Goal: Task Accomplishment & Management: Use online tool/utility

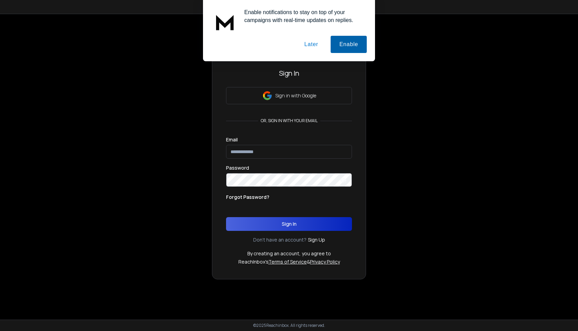
type input "**********"
click at [351, 47] on button "Enable" at bounding box center [349, 44] width 36 height 17
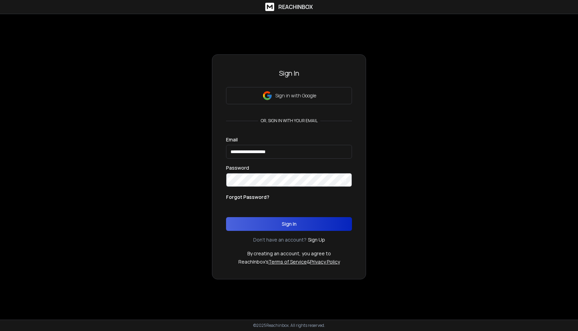
click at [287, 220] on button "Sign In" at bounding box center [289, 224] width 126 height 14
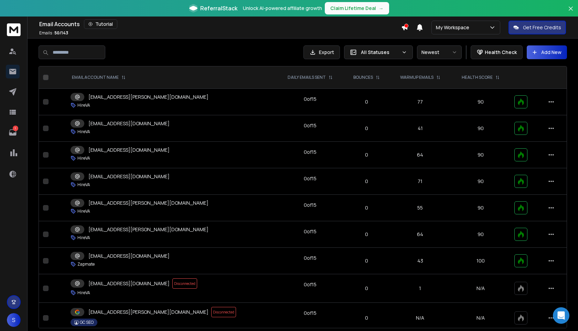
click at [350, 12] on button "Claim Lifetime Deal →" at bounding box center [357, 8] width 64 height 12
click at [215, 287] on div "kuldeep@hireva.org Disconnected" at bounding box center [172, 283] width 202 height 10
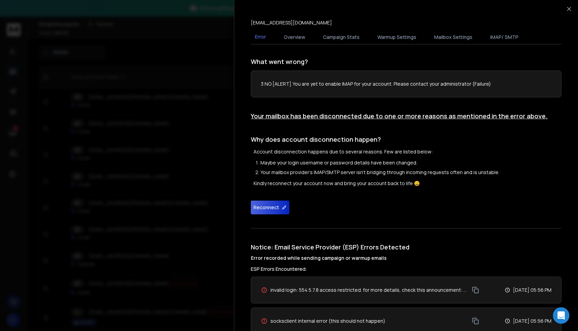
click at [293, 41] on button "Overview" at bounding box center [295, 37] width 30 height 15
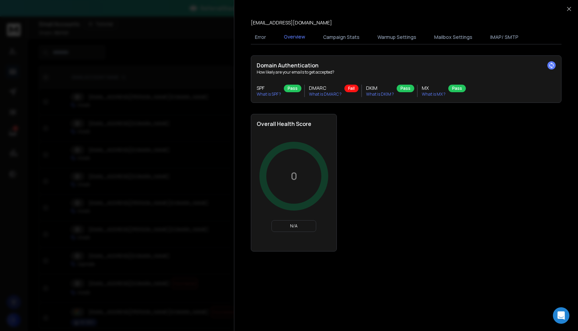
click at [349, 32] on button "Campaign Stats" at bounding box center [341, 37] width 45 height 15
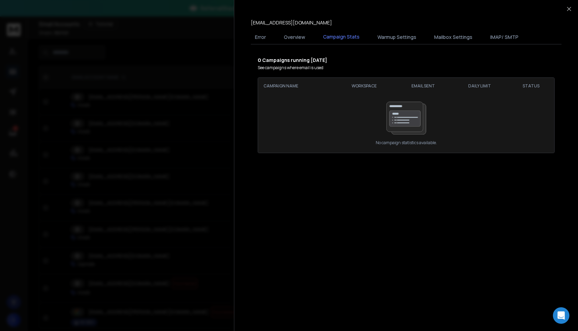
click at [352, 42] on button "Campaign Stats" at bounding box center [341, 37] width 45 height 16
click at [394, 39] on button "Warmup Settings" at bounding box center [396, 37] width 47 height 15
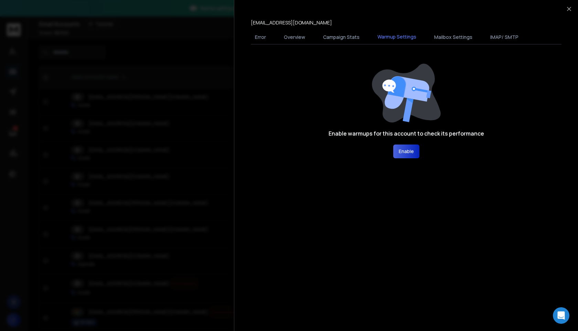
click at [430, 43] on button "Mailbox Settings" at bounding box center [453, 37] width 46 height 15
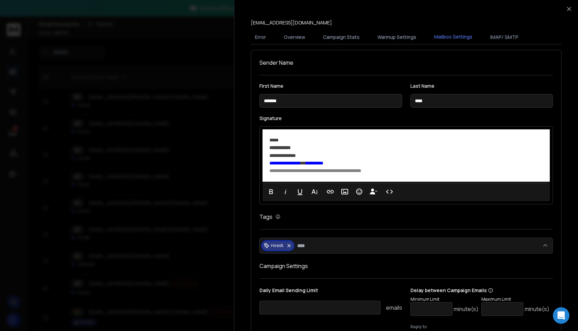
click at [496, 37] on button "IMAP/ SMTP" at bounding box center [504, 37] width 36 height 15
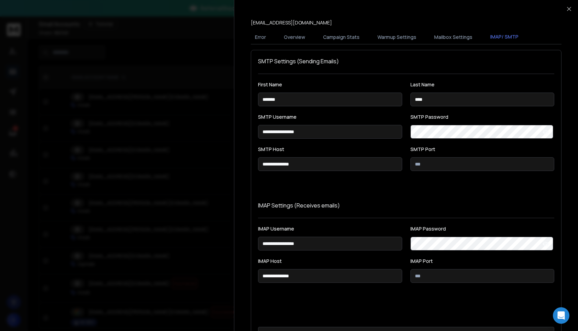
click at [228, 119] on div at bounding box center [289, 165] width 578 height 331
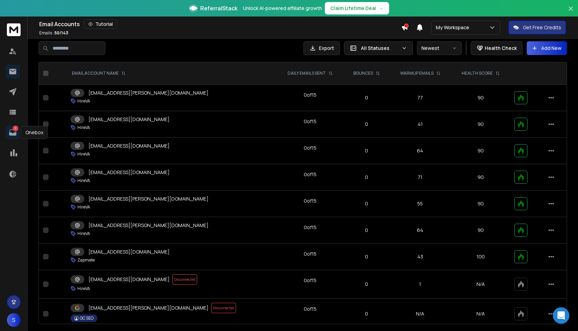
click at [11, 135] on icon at bounding box center [12, 132] width 7 height 6
